Goal: Communication & Community: Answer question/provide support

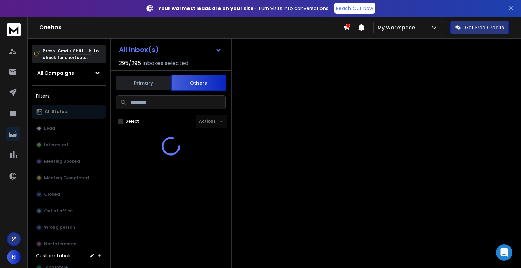
scroll to position [1, 0]
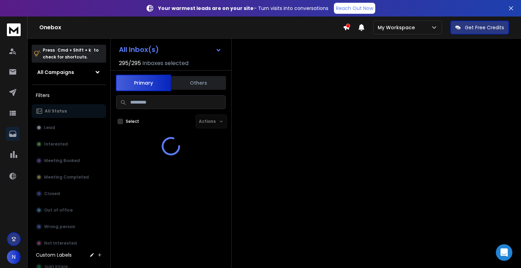
click at [135, 82] on button "Primary" at bounding box center [143, 83] width 55 height 17
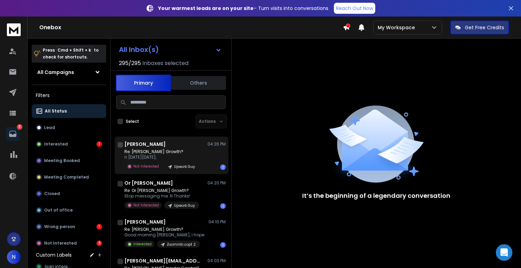
click at [203, 147] on div "[PERSON_NAME] 04:26 PM" at bounding box center [174, 144] width 101 height 7
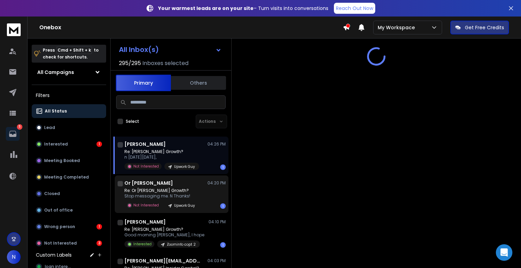
click at [197, 186] on div "Or [PERSON_NAME] 04:20 PM" at bounding box center [174, 183] width 101 height 7
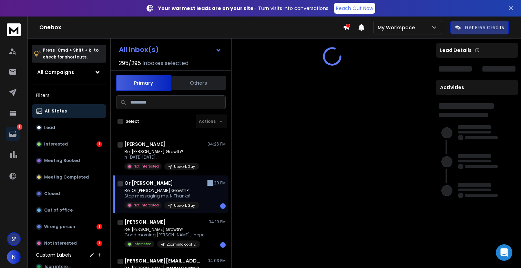
click at [197, 186] on div "Or [PERSON_NAME] 04:20 PM" at bounding box center [174, 183] width 101 height 7
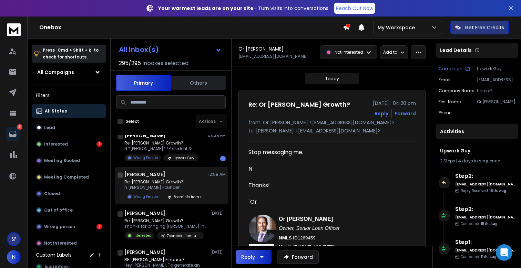
scroll to position [89, 0]
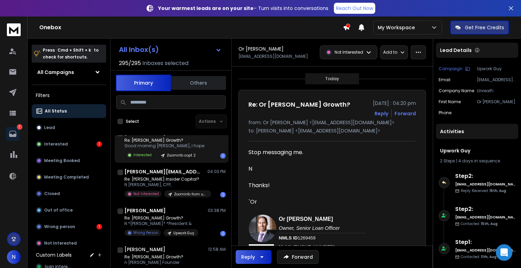
click at [201, 157] on div "Re: [PERSON_NAME] Growth? Good morning [PERSON_NAME], I hope Interested Zoominf…" at bounding box center [174, 148] width 101 height 21
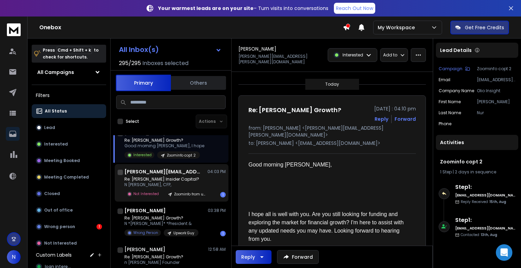
click at [197, 182] on p "Re: [PERSON_NAME] Insider Capital?" at bounding box center [165, 180] width 83 height 6
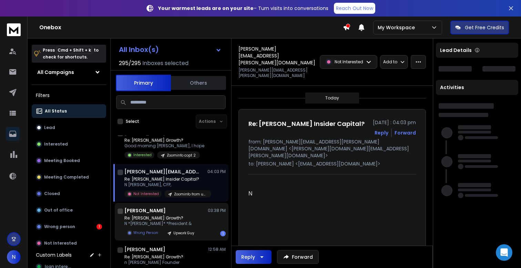
drag, startPoint x: 198, startPoint y: 215, endPoint x: 198, endPoint y: 204, distance: 11.0
click at [198, 215] on div "[PERSON_NAME] 03:38 PM Re: [PERSON_NAME] Growth? N *[PERSON_NAME]* *President &…" at bounding box center [174, 221] width 101 height 29
